Goal: Communication & Community: Answer question/provide support

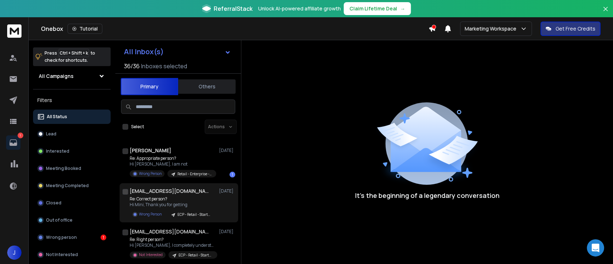
click at [201, 196] on p "Re: Correct person?" at bounding box center [173, 199] width 86 height 6
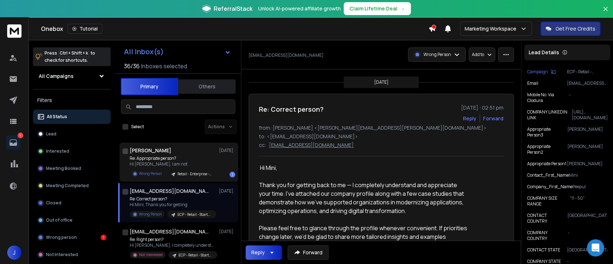
click at [209, 160] on p "Re: Appropriate person?" at bounding box center [173, 158] width 86 height 6
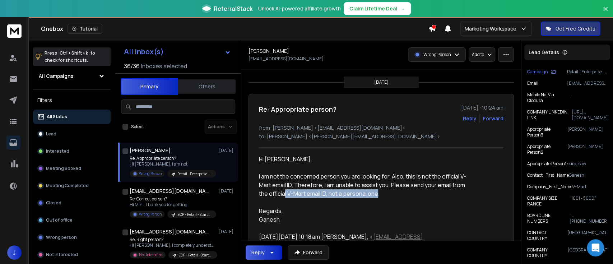
drag, startPoint x: 284, startPoint y: 195, endPoint x: 377, endPoint y: 195, distance: 93.3
click at [377, 195] on div "Hi [PERSON_NAME], I am not the concerned person you are looking for. Also, this…" at bounding box center [364, 189] width 210 height 69
drag, startPoint x: 258, startPoint y: 179, endPoint x: 286, endPoint y: 179, distance: 28.7
click at [282, 182] on div "Hi [PERSON_NAME], I am not the concerned person you are looking for. Also, this…" at bounding box center [364, 189] width 210 height 69
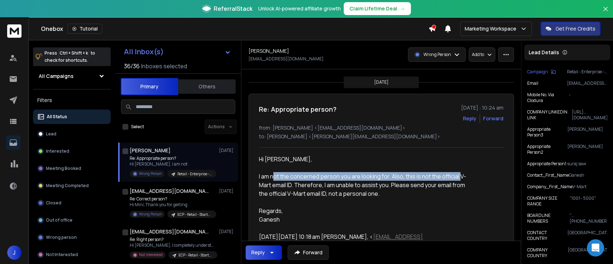
drag, startPoint x: 274, startPoint y: 181, endPoint x: 462, endPoint y: 174, distance: 188.2
click at [462, 174] on div "Hi [PERSON_NAME], I am not the concerned person you are looking for. Also, this…" at bounding box center [364, 189] width 210 height 69
